Goal: Check status: Check status

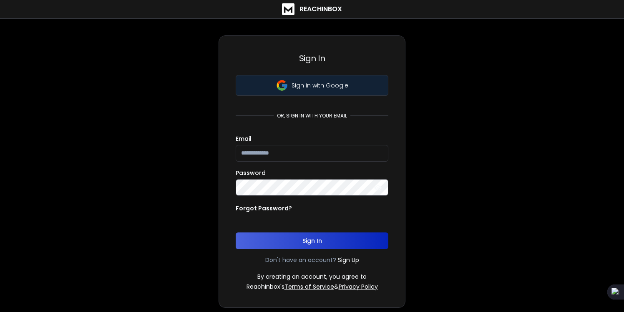
click at [284, 80] on icon at bounding box center [282, 85] width 13 height 13
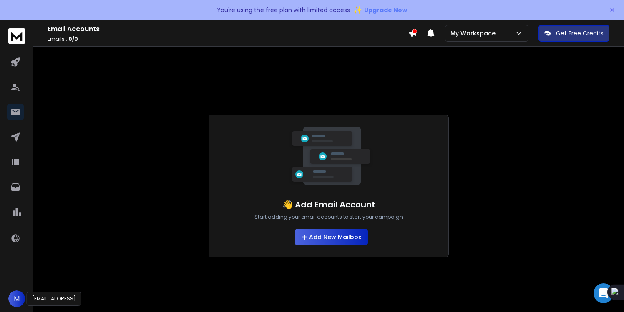
click at [16, 301] on span "M" at bounding box center [16, 299] width 17 height 17
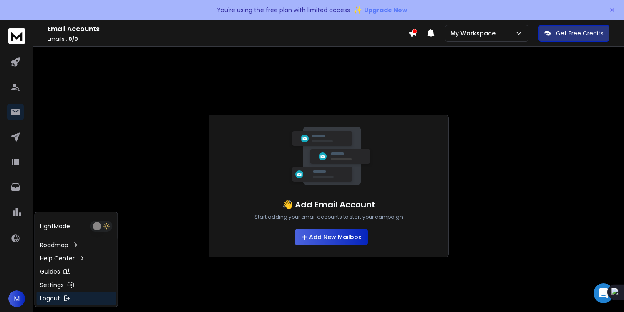
click at [53, 300] on p "Logout" at bounding box center [50, 298] width 20 height 8
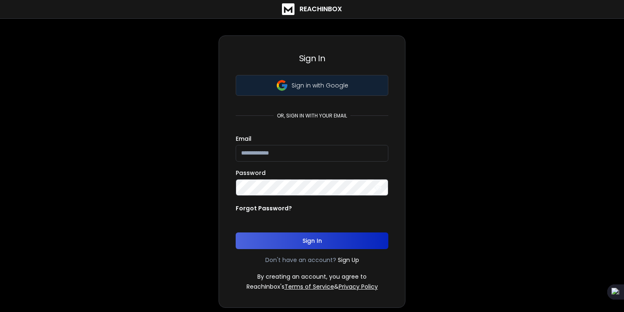
click at [308, 86] on p "Sign in with Google" at bounding box center [319, 85] width 57 height 8
click at [287, 81] on icon at bounding box center [282, 85] width 13 height 13
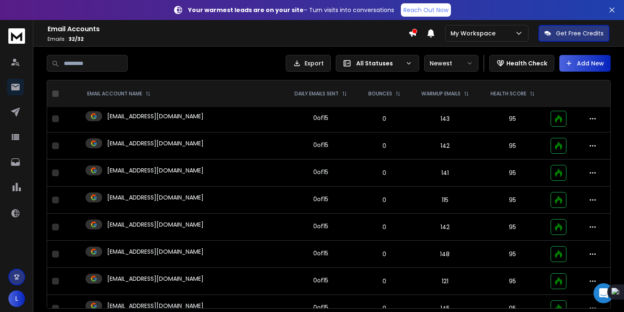
scroll to position [109, 0]
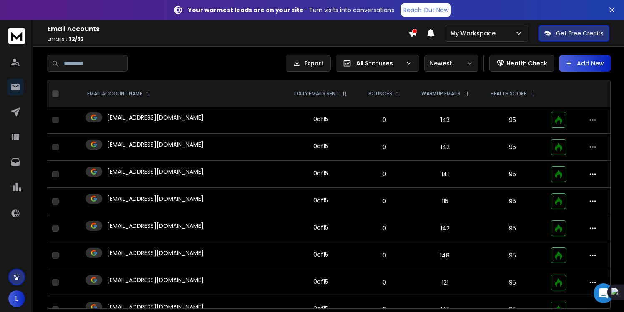
click at [181, 168] on p "[EMAIL_ADDRESS][DOMAIN_NAME]" at bounding box center [155, 172] width 96 height 8
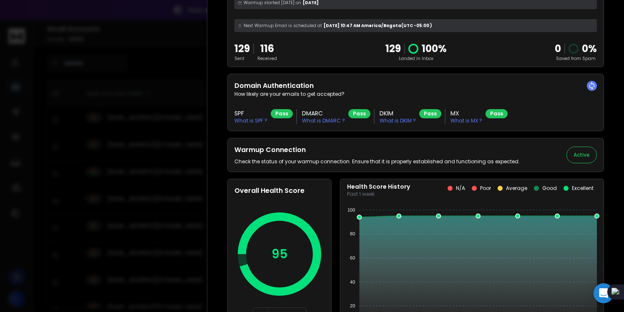
scroll to position [121, 0]
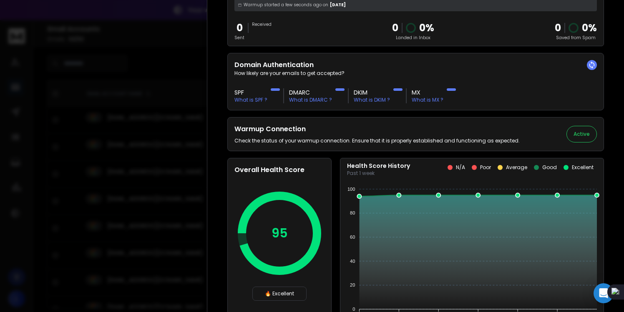
click at [196, 161] on div at bounding box center [312, 156] width 624 height 312
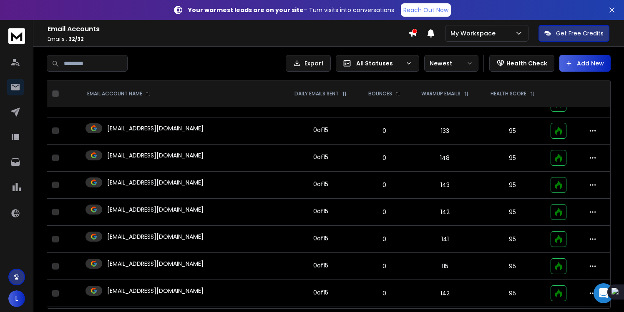
scroll to position [0, 0]
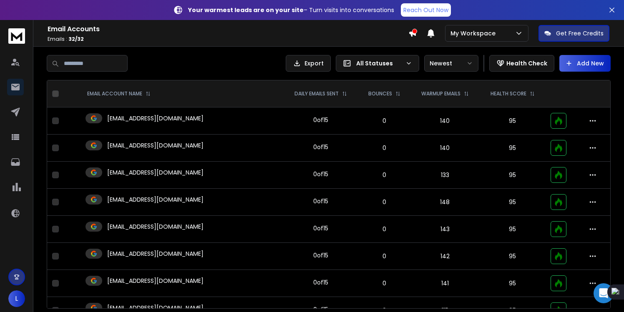
click at [439, 118] on td "140" at bounding box center [445, 121] width 70 height 27
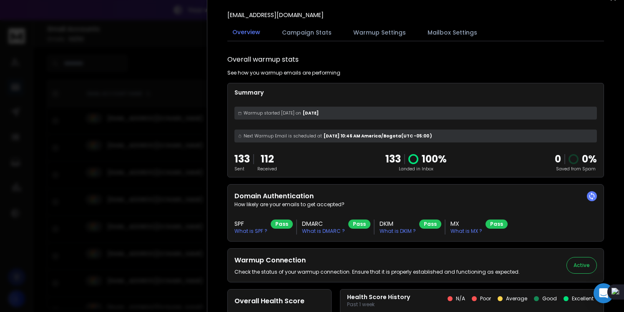
scroll to position [13, 0]
click at [378, 33] on button "Warmup Settings" at bounding box center [379, 32] width 63 height 18
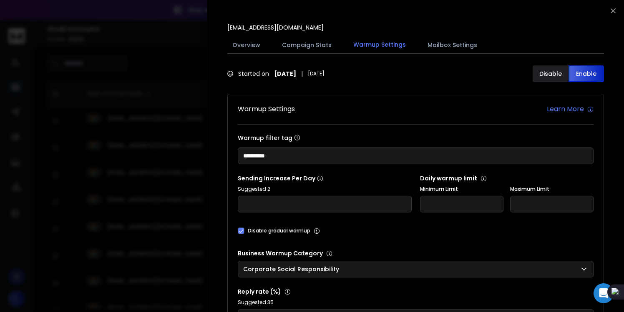
click at [323, 42] on button "Campaign Stats" at bounding box center [307, 45] width 60 height 18
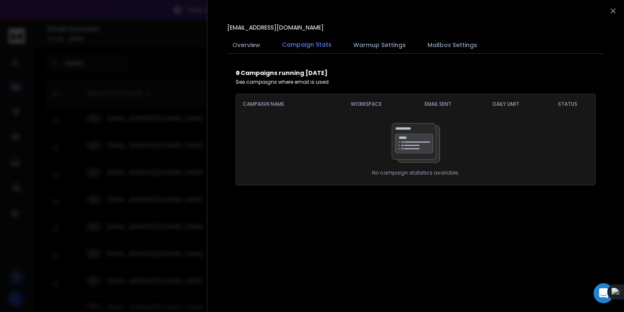
click at [461, 39] on button "Mailbox Settings" at bounding box center [452, 45] width 60 height 18
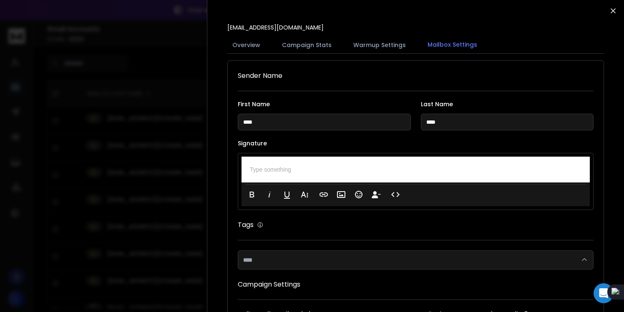
click at [614, 11] on icon "button" at bounding box center [613, 11] width 8 height 8
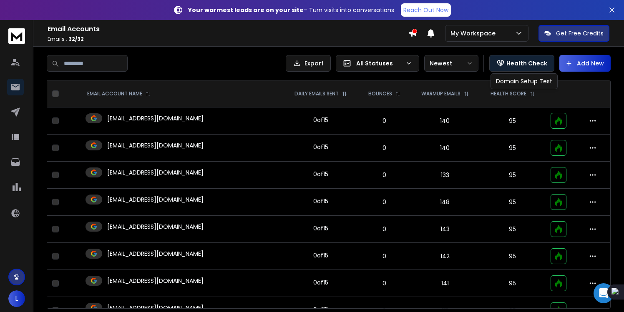
click at [526, 67] on p "Health Check" at bounding box center [526, 63] width 41 height 8
click at [437, 122] on td "140" at bounding box center [445, 121] width 70 height 27
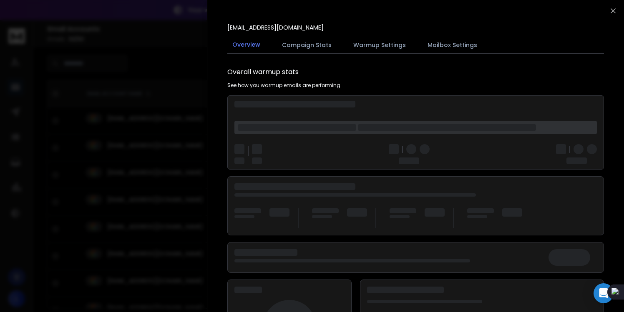
click at [429, 86] on div "Overall warmup stats See how you warmup emails are performing" at bounding box center [415, 78] width 376 height 22
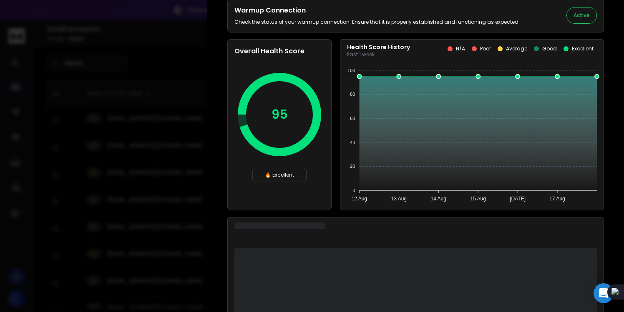
scroll to position [261, 0]
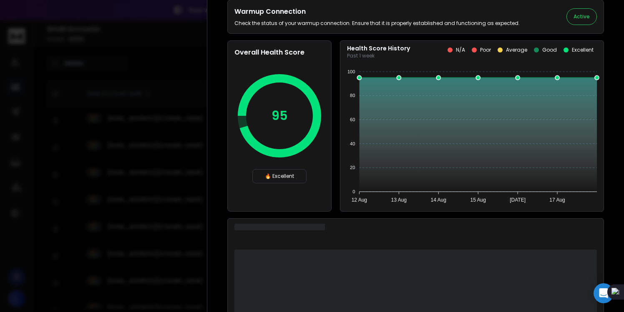
click at [354, 57] on p "Past 1 week" at bounding box center [378, 56] width 63 height 7
click at [366, 57] on p "Past 1 week" at bounding box center [378, 56] width 63 height 7
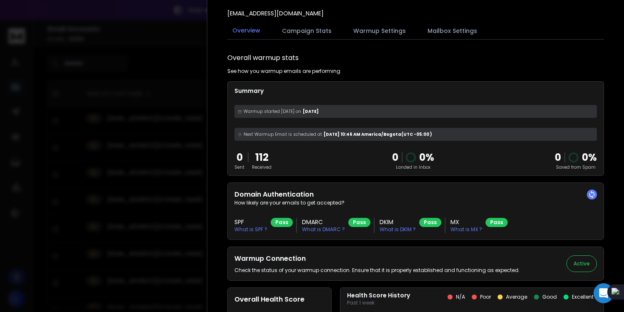
scroll to position [0, 0]
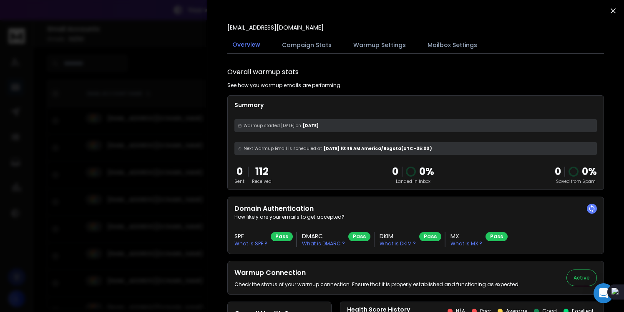
click at [614, 11] on icon "button" at bounding box center [613, 11] width 8 height 8
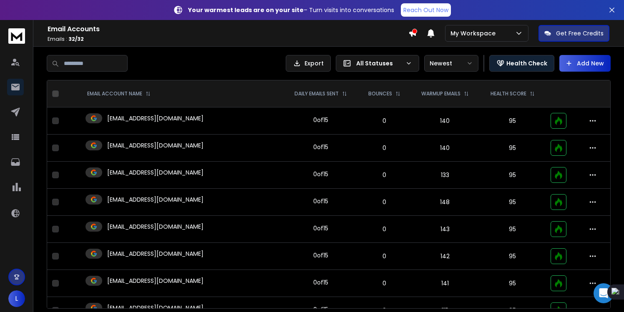
click at [162, 120] on p "[EMAIL_ADDRESS][DOMAIN_NAME]" at bounding box center [155, 118] width 96 height 8
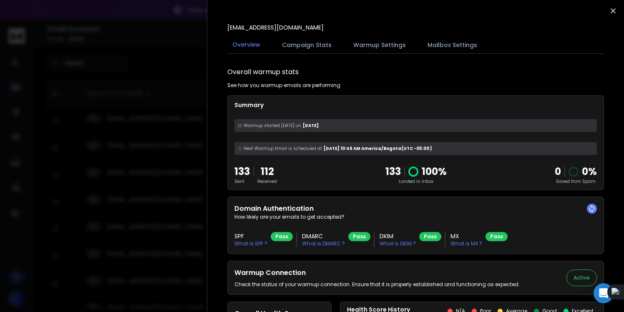
click at [613, 8] on icon "button" at bounding box center [613, 11] width 8 height 8
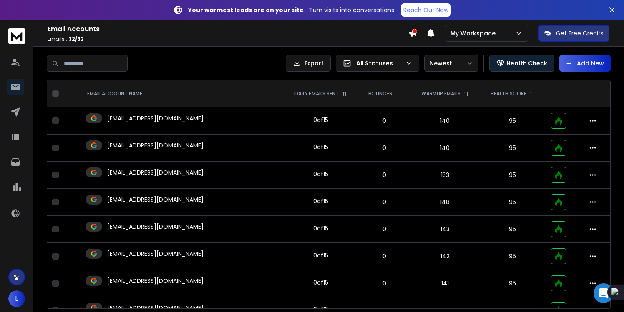
click at [203, 173] on p "[EMAIL_ADDRESS][DOMAIN_NAME]" at bounding box center [155, 172] width 96 height 8
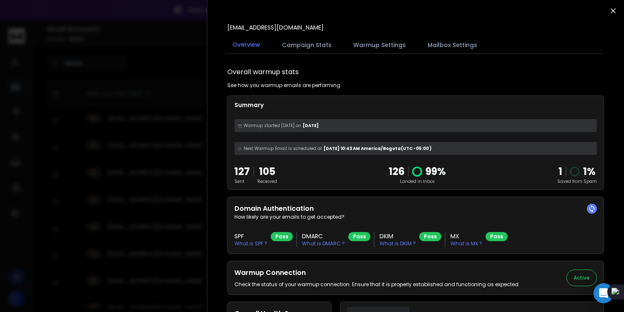
click at [610, 9] on icon "button" at bounding box center [613, 11] width 8 height 8
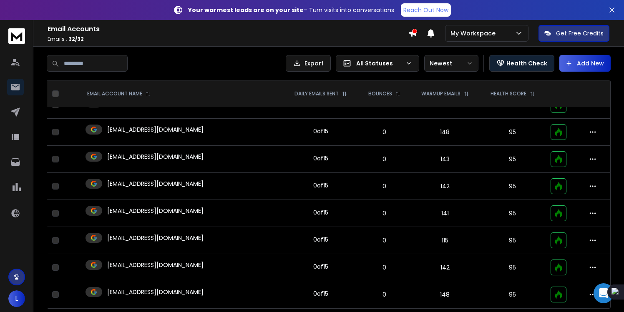
scroll to position [65, 0]
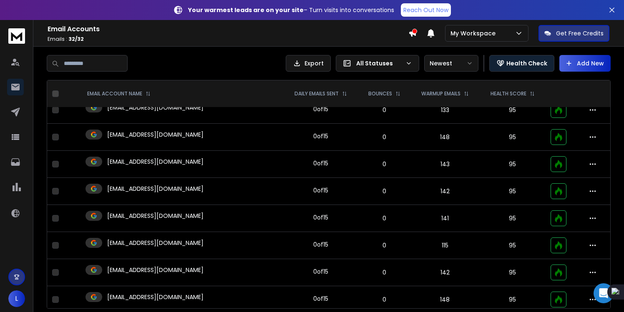
click at [159, 182] on td "[EMAIL_ADDRESS][DOMAIN_NAME]" at bounding box center [181, 191] width 202 height 27
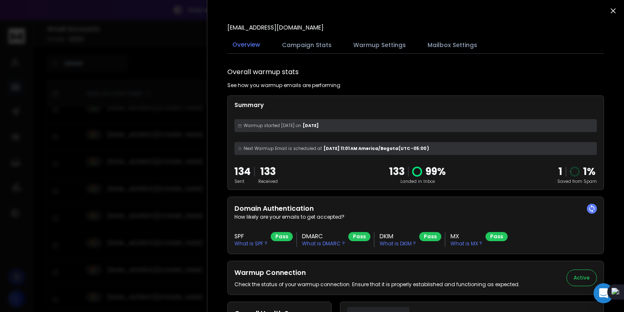
click at [612, 15] on icon "button" at bounding box center [613, 11] width 8 height 8
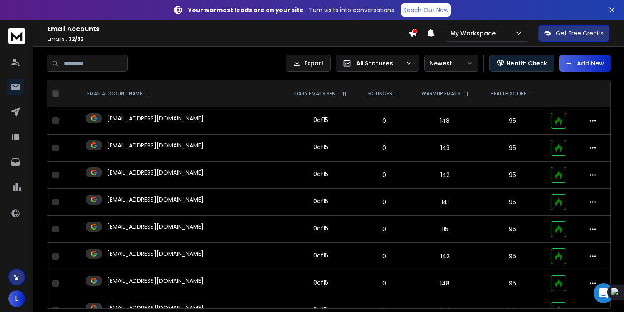
scroll to position [0, 0]
click at [114, 120] on p "[EMAIL_ADDRESS][DOMAIN_NAME]" at bounding box center [155, 118] width 96 height 8
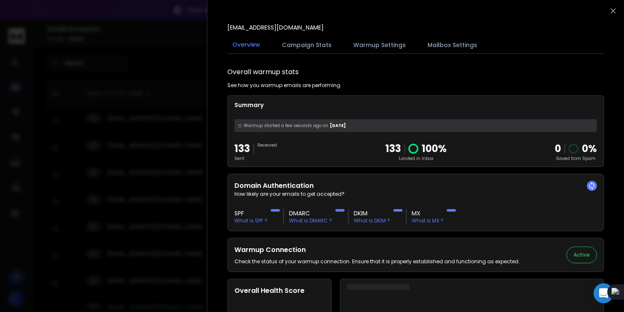
drag, startPoint x: 374, startPoint y: 124, endPoint x: 280, endPoint y: 126, distance: 94.7
click at [279, 126] on div "Warmup started a few seconds ago on [DATE]" at bounding box center [415, 125] width 362 height 13
click at [349, 153] on div "133 Sent Received 133 100 % Landed in Inbox 0 0 % Saved from Spam" at bounding box center [415, 152] width 362 height 20
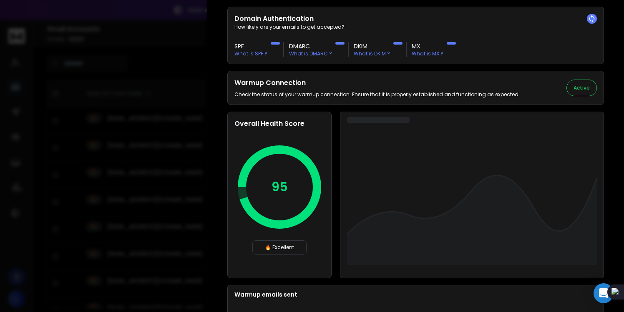
click at [441, 183] on icon at bounding box center [472, 203] width 250 height 140
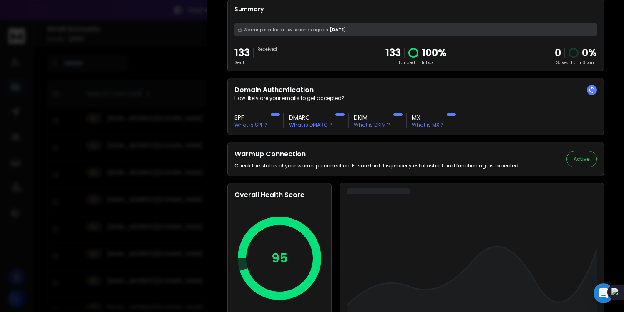
scroll to position [34, 0]
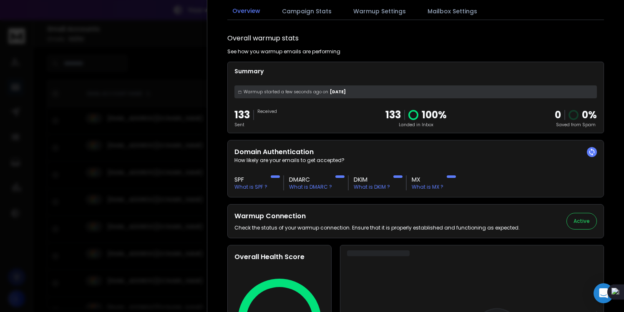
click at [185, 44] on div at bounding box center [312, 156] width 624 height 312
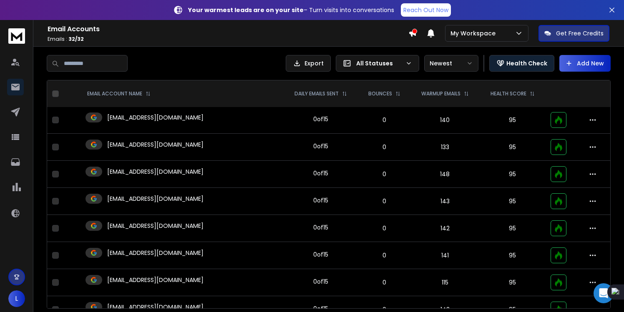
scroll to position [30, 0]
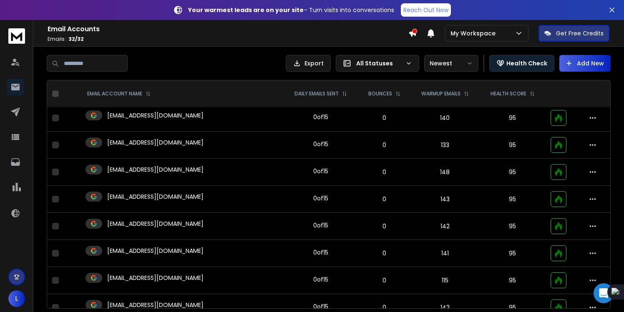
click at [171, 197] on p "[EMAIL_ADDRESS][DOMAIN_NAME]" at bounding box center [155, 197] width 96 height 8
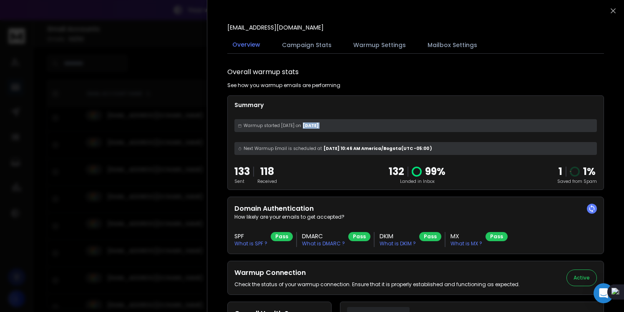
drag, startPoint x: 367, startPoint y: 122, endPoint x: 315, endPoint y: 141, distance: 55.5
click at [315, 141] on div "Summary Warmup started [DATE] on [DATE] Next Warmup Email is scheduled at [DATE…" at bounding box center [415, 142] width 376 height 95
click at [611, 10] on icon "button" at bounding box center [613, 11] width 4 height 4
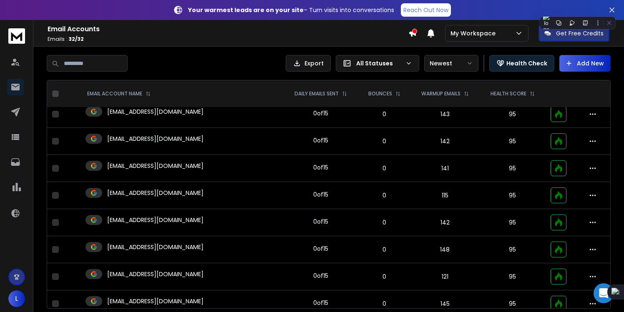
scroll to position [0, 0]
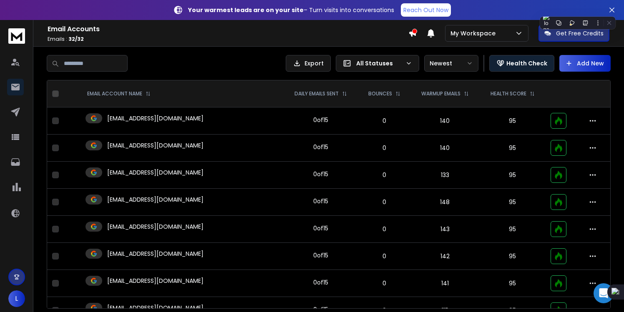
click at [438, 122] on td "140" at bounding box center [445, 121] width 70 height 27
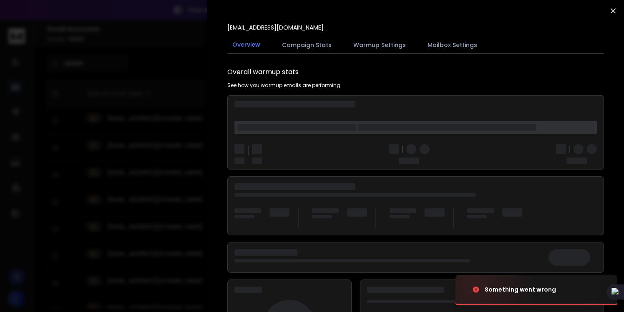
click at [612, 11] on icon "button" at bounding box center [613, 11] width 8 height 8
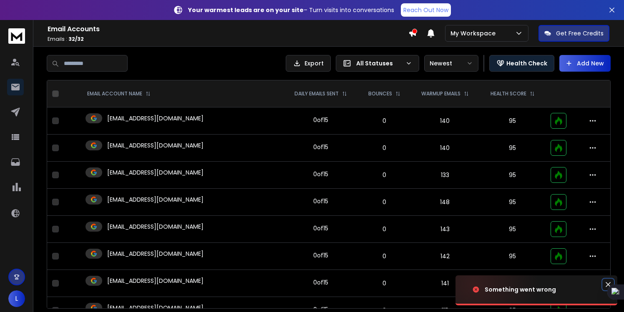
click at [608, 282] on icon "Notifications (F8)" at bounding box center [608, 285] width 8 height 8
